Goal: Communication & Community: Answer question/provide support

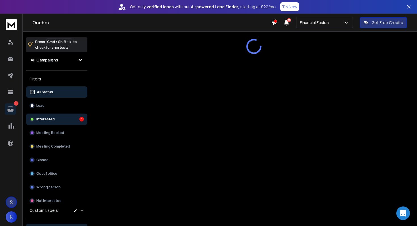
click at [56, 118] on button "Interested 1" at bounding box center [56, 119] width 61 height 11
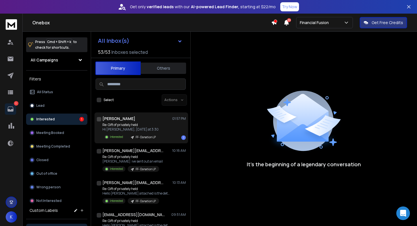
click at [128, 125] on p "Re: Gift of privately held" at bounding box center [130, 125] width 57 height 5
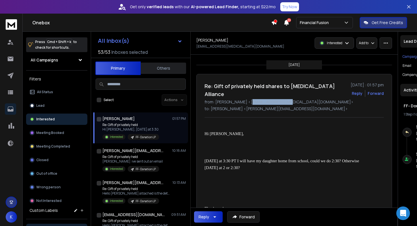
drag, startPoint x: 280, startPoint y: 102, endPoint x: 247, endPoint y: 98, distance: 33.6
click at [247, 99] on p "from: [PERSON_NAME] <[EMAIL_ADDRESS][MEDICAL_DATA][DOMAIN_NAME]>" at bounding box center [293, 102] width 179 height 6
copy p "[EMAIL_ADDRESS][MEDICAL_DATA][DOMAIN_NAME]"
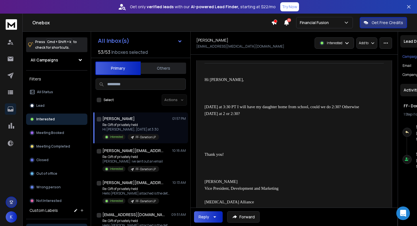
scroll to position [56, 0]
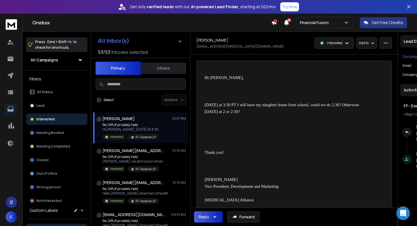
click at [204, 217] on div "Reply" at bounding box center [203, 217] width 10 height 6
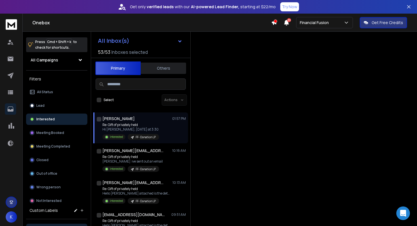
scroll to position [0, 0]
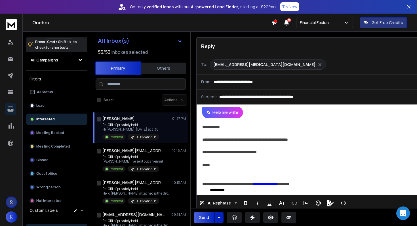
click at [200, 213] on button "Send" at bounding box center [204, 217] width 20 height 11
